Goal: Information Seeking & Learning: Check status

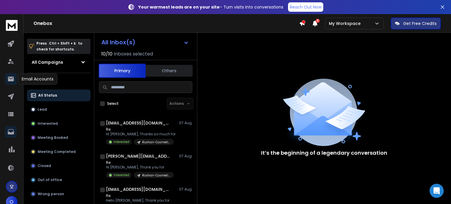
click at [10, 78] on icon at bounding box center [10, 78] width 7 height 7
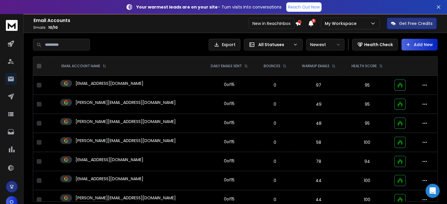
click at [299, 24] on icon at bounding box center [297, 23] width 5 height 5
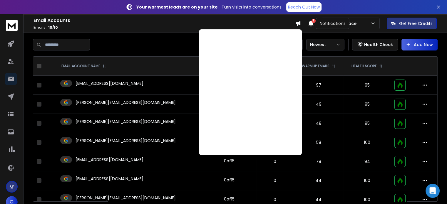
click at [311, 23] on icon at bounding box center [310, 23] width 5 height 6
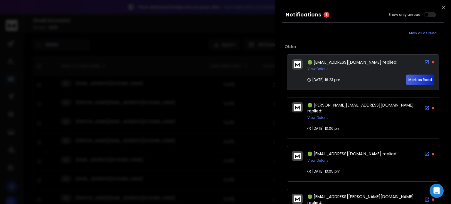
click at [352, 67] on div "🟢 [EMAIL_ADDRESS][DOMAIN_NAME] replied: View Details [DATE] 16:23 pm [PERSON_NA…" at bounding box center [370, 72] width 127 height 26
click at [343, 74] on div "🟢 [EMAIL_ADDRESS][DOMAIN_NAME] replied: View Details [DATE] 16:23 pm [PERSON_NA…" at bounding box center [370, 72] width 127 height 26
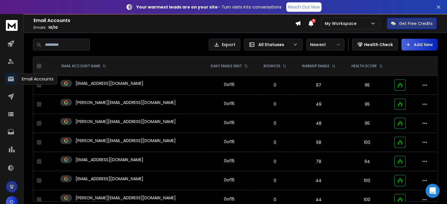
click at [12, 77] on icon at bounding box center [10, 78] width 7 height 7
click at [12, 130] on icon at bounding box center [10, 131] width 7 height 7
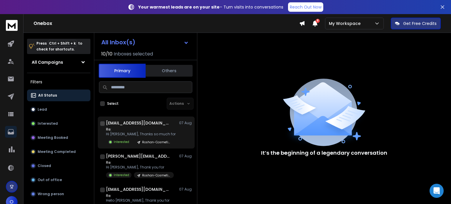
click at [159, 129] on p "Re:" at bounding box center [141, 129] width 70 height 5
